Goal: Task Accomplishment & Management: Manage account settings

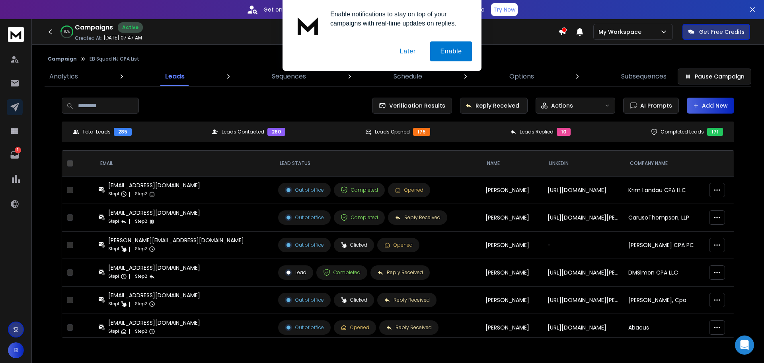
click at [409, 50] on button "Later" at bounding box center [408, 51] width 36 height 20
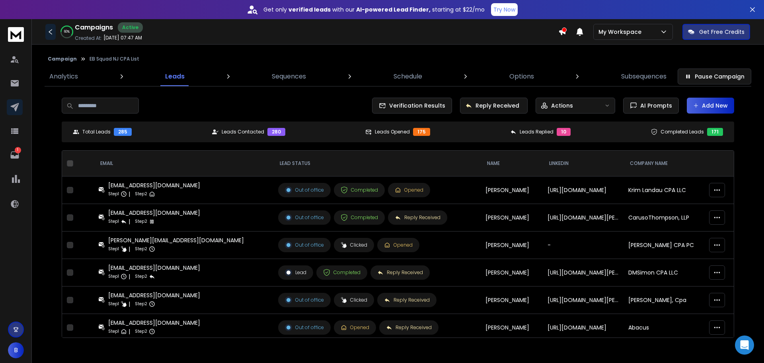
click at [47, 31] on icon at bounding box center [50, 31] width 7 height 7
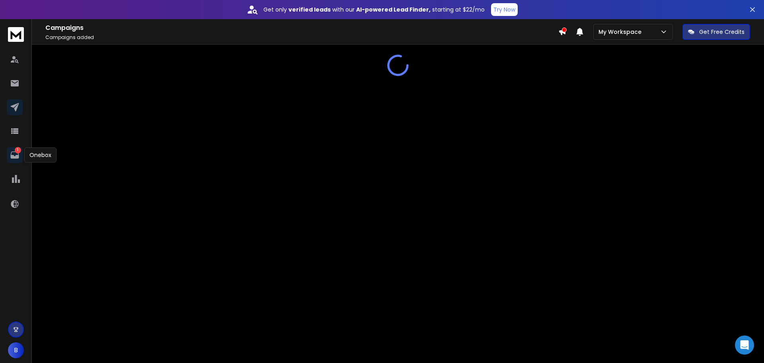
click at [12, 153] on icon at bounding box center [15, 155] width 10 height 10
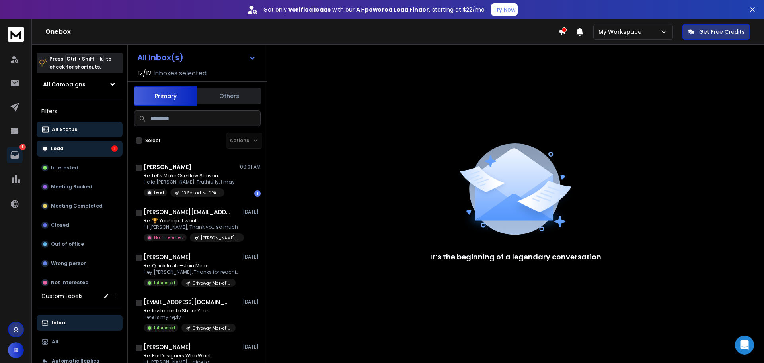
click at [69, 147] on button "Lead 1" at bounding box center [80, 149] width 86 height 16
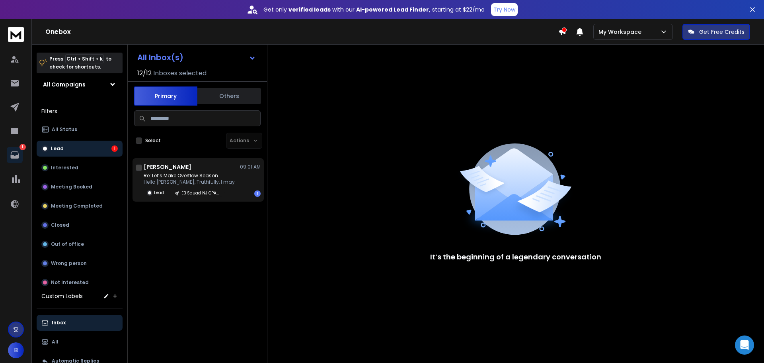
click at [157, 180] on p "Hello [PERSON_NAME], Truthfully, I may" at bounding box center [189, 182] width 91 height 6
